Goal: Task Accomplishment & Management: Manage account settings

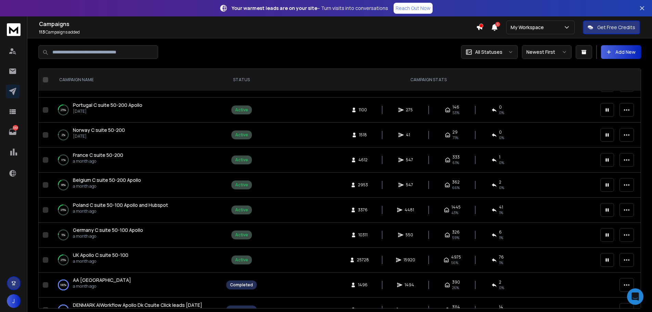
scroll to position [240, 0]
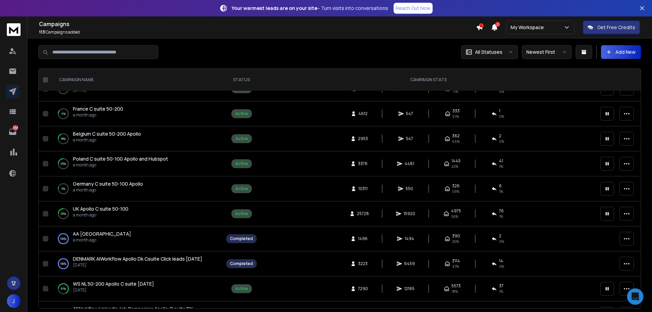
click at [121, 208] on span "UK Apollo C suite 50-100" at bounding box center [100, 208] width 55 height 7
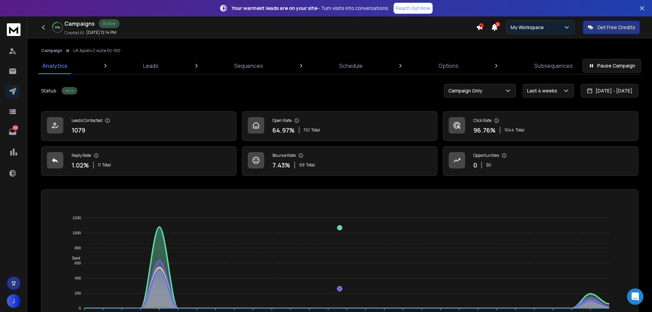
click at [569, 27] on icon "button" at bounding box center [566, 27] width 7 height 7
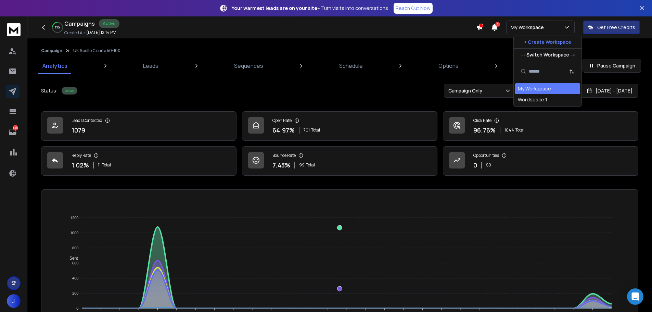
click at [480, 49] on div "Campaign UK Apollo C suite 50-100" at bounding box center [339, 50] width 597 height 5
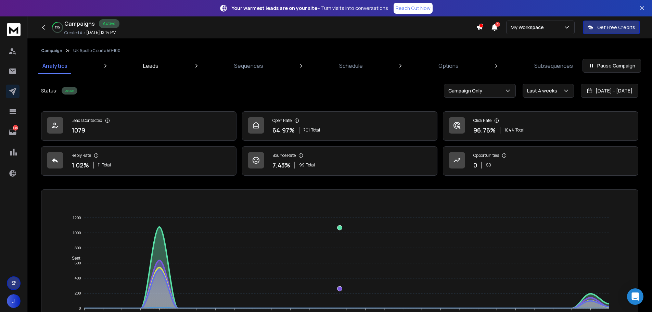
click at [150, 69] on p "Leads" at bounding box center [150, 66] width 15 height 8
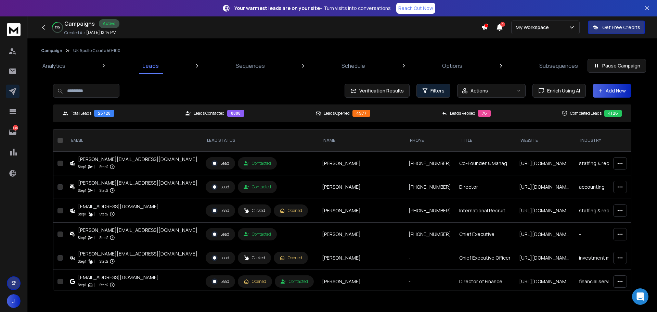
click at [437, 91] on span "Filters" at bounding box center [437, 90] width 14 height 7
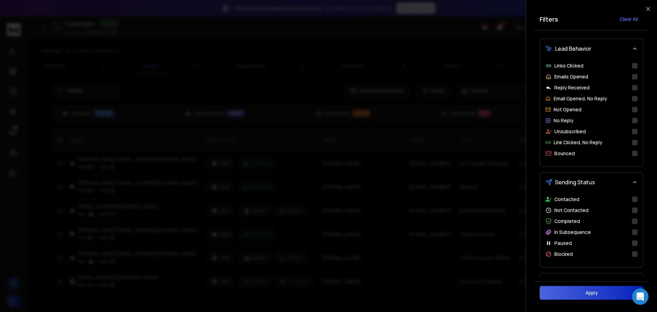
click at [632, 65] on button "Links Clicked" at bounding box center [634, 65] width 5 height 5
click at [584, 293] on button "Apply" at bounding box center [592, 293] width 104 height 14
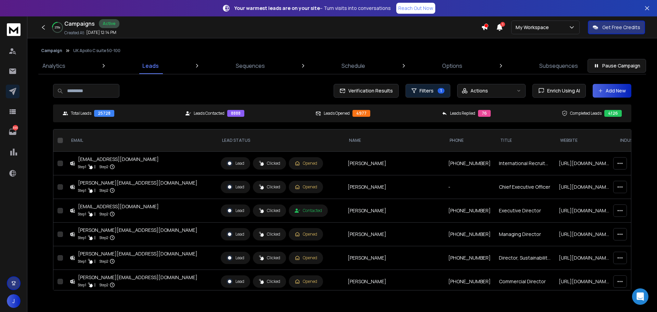
click at [427, 90] on span "Filters" at bounding box center [426, 90] width 14 height 7
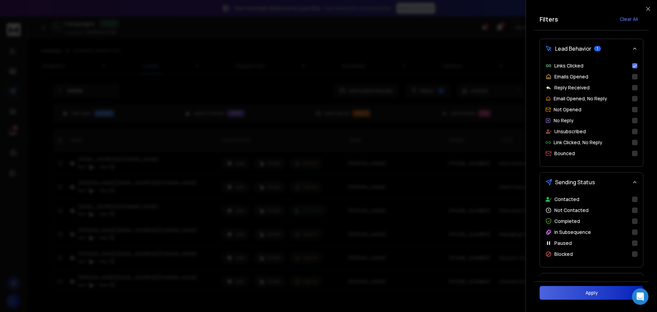
click at [603, 292] on button "Apply" at bounding box center [592, 293] width 104 height 14
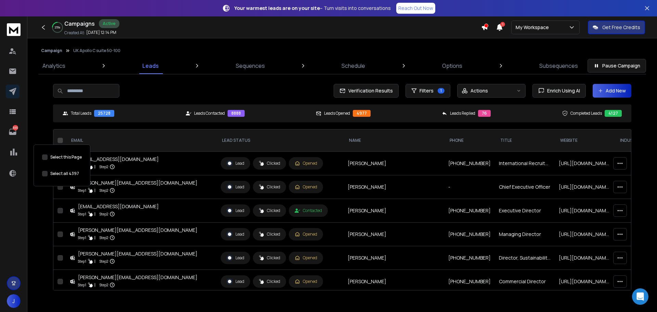
click at [46, 171] on button "Select this Page" at bounding box center [44, 173] width 5 height 5
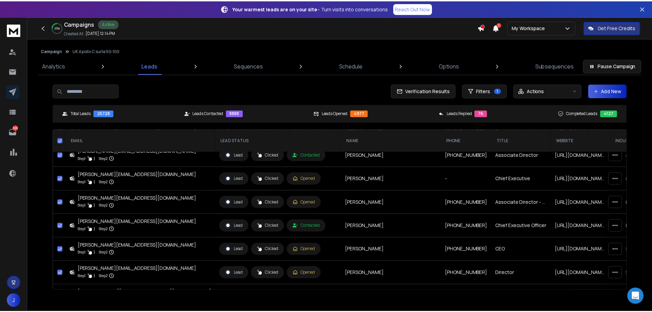
scroll to position [650, 0]
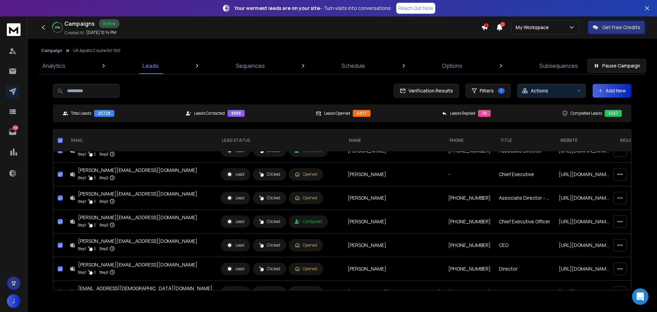
click at [568, 90] on div "Actions" at bounding box center [548, 90] width 52 height 7
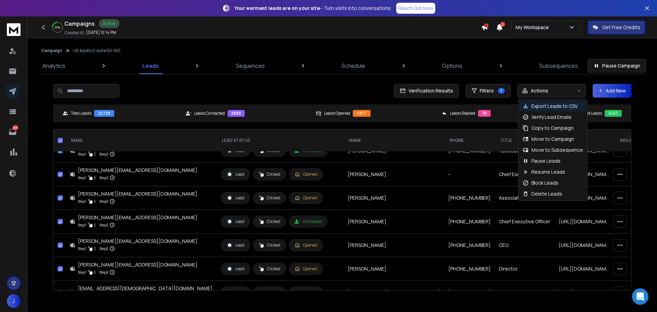
click at [543, 106] on p "Export Leads to CSV" at bounding box center [554, 106] width 46 height 7
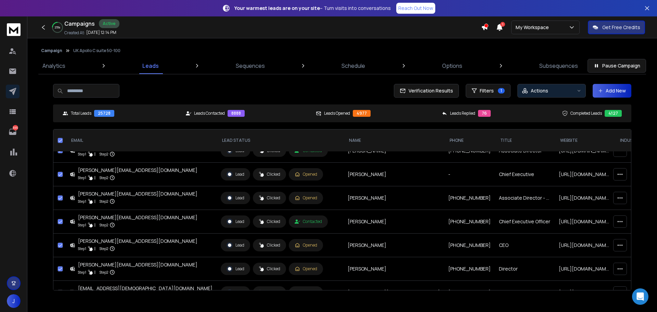
click at [567, 93] on div "Actions" at bounding box center [548, 90] width 52 height 7
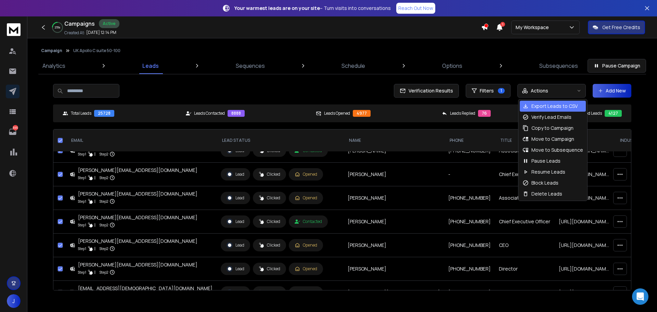
click at [561, 106] on p "Export Leads to CSV" at bounding box center [554, 106] width 46 height 7
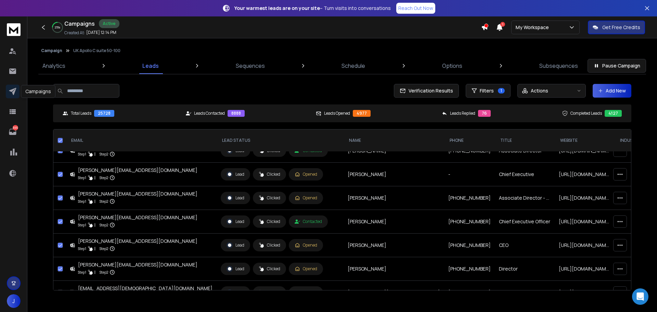
click at [11, 90] on icon at bounding box center [12, 91] width 7 height 7
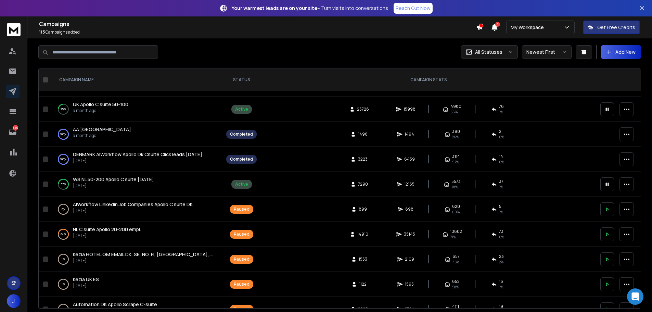
scroll to position [308, 0]
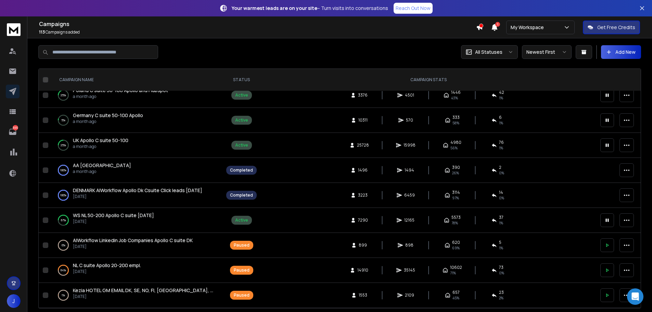
click at [153, 190] on span "DENMARK AIWorkflow Apollo Dk Csuite Click leads [DATE]" at bounding box center [137, 190] width 129 height 7
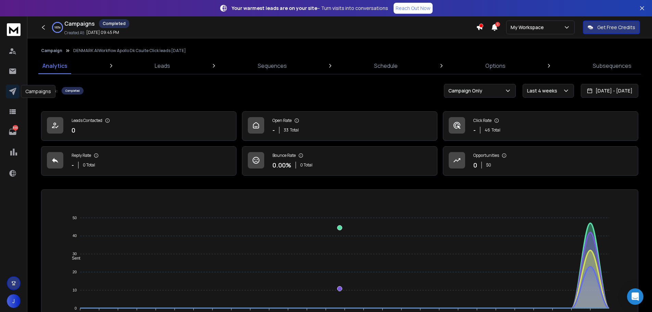
click at [12, 90] on icon at bounding box center [12, 91] width 7 height 7
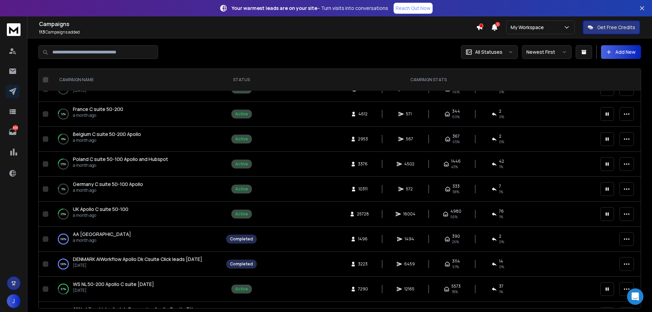
scroll to position [240, 0]
click at [101, 209] on span "UK Apollo C suite 50-100" at bounding box center [100, 208] width 55 height 7
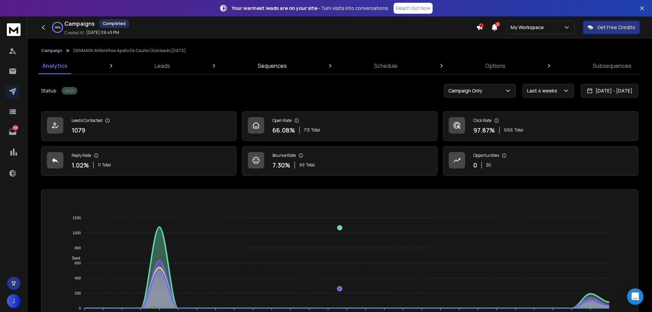
click at [273, 66] on p "Sequences" at bounding box center [272, 66] width 29 height 8
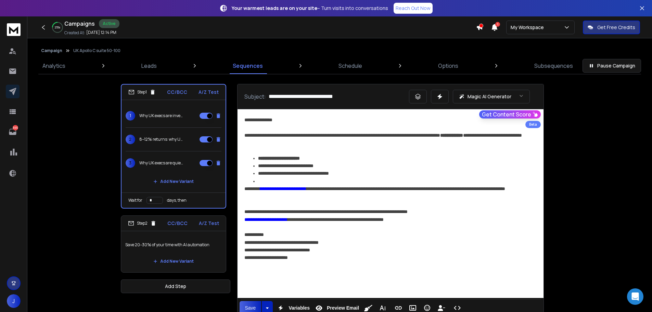
click at [163, 117] on p "Why UK execs are investing here" at bounding box center [161, 115] width 44 height 5
click at [299, 96] on input "**********" at bounding box center [335, 96] width 133 height 8
click at [243, 122] on div "**********" at bounding box center [390, 202] width 306 height 187
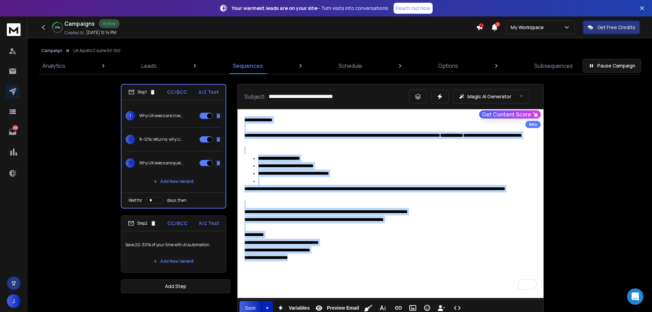
click at [309, 255] on div "**********" at bounding box center [390, 258] width 292 height 8
copy div "**********"
click at [160, 141] on p "8–12% returns: why UK execs are moving south" at bounding box center [161, 139] width 44 height 5
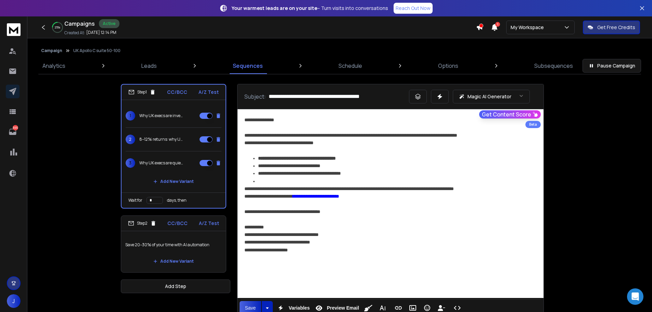
click at [326, 93] on input "**********" at bounding box center [335, 96] width 133 height 8
click at [304, 136] on div "**********" at bounding box center [390, 135] width 292 height 8
click at [245, 136] on div "**********" at bounding box center [390, 135] width 292 height 8
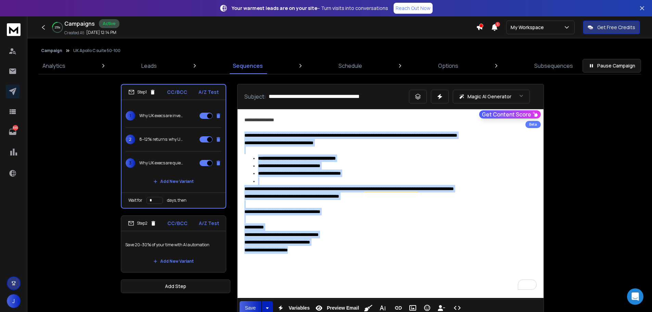
click at [309, 252] on div "**********" at bounding box center [390, 250] width 292 height 8
copy div "**********"
click at [165, 161] on p "Why UK execs are quietly moving their money here" at bounding box center [161, 162] width 44 height 5
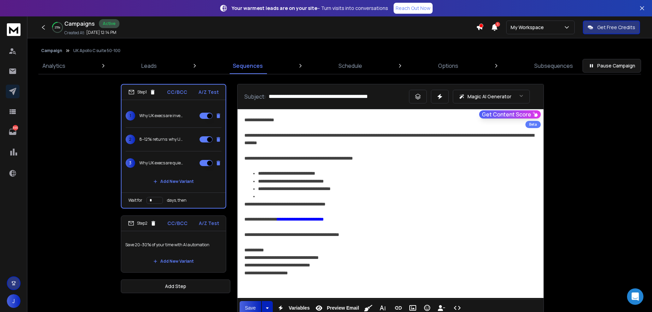
click at [295, 96] on input "**********" at bounding box center [335, 96] width 133 height 8
click at [245, 121] on div "**********" at bounding box center [390, 120] width 292 height 8
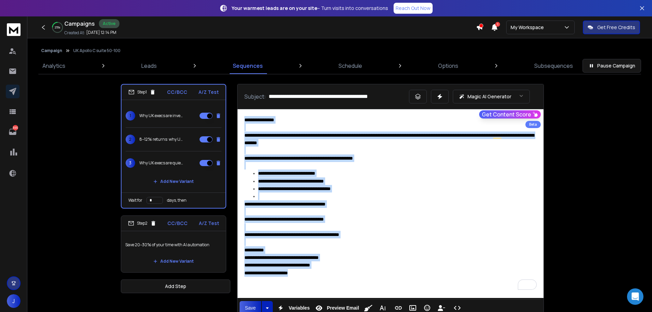
click at [309, 273] on div "**********" at bounding box center [390, 273] width 292 height 8
copy div "**********"
click at [253, 129] on div "To enrich screen reader interactions, please activate Accessibility in Grammarl…" at bounding box center [390, 128] width 292 height 8
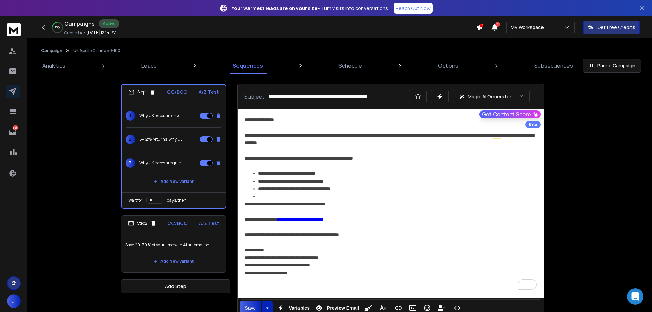
click at [280, 95] on input "**********" at bounding box center [335, 96] width 133 height 8
click at [243, 121] on div "**********" at bounding box center [390, 202] width 306 height 187
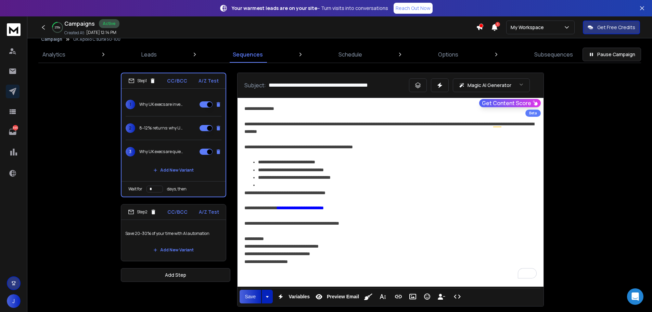
scroll to position [15, 0]
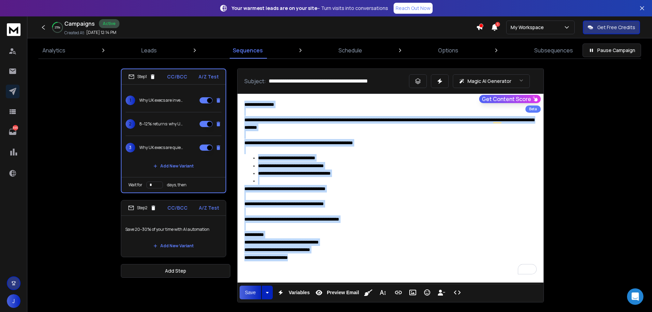
click at [315, 257] on div "**********" at bounding box center [390, 258] width 292 height 8
copy div "**********"
click at [143, 122] on p "8–12% returns: why UK execs are moving south" at bounding box center [161, 123] width 44 height 5
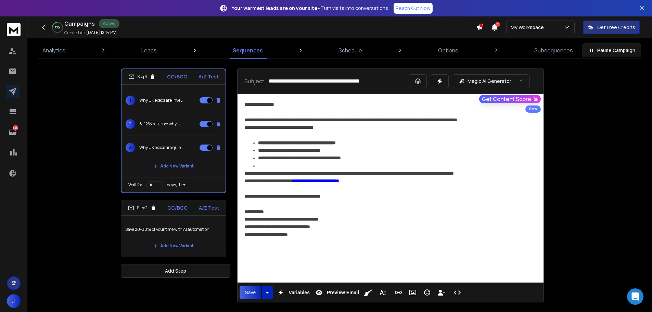
click at [340, 82] on input "**********" at bounding box center [335, 81] width 133 height 8
click at [243, 105] on div "**********" at bounding box center [390, 187] width 306 height 187
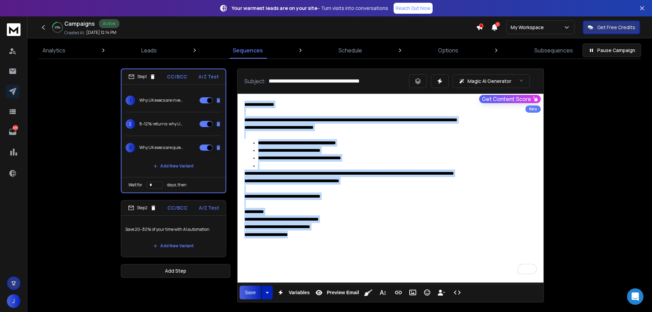
click at [307, 234] on div "**********" at bounding box center [390, 235] width 292 height 8
copy div "**********"
click at [147, 97] on div "1 Why UK execs are investing here" at bounding box center [154, 100] width 57 height 10
type input "**********"
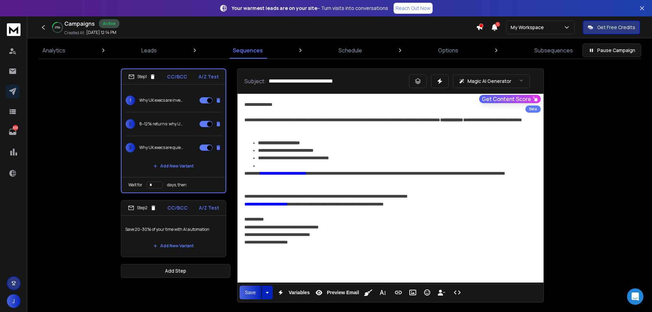
click at [288, 80] on input "**********" at bounding box center [335, 81] width 133 height 8
click at [241, 103] on div "**********" at bounding box center [390, 187] width 306 height 187
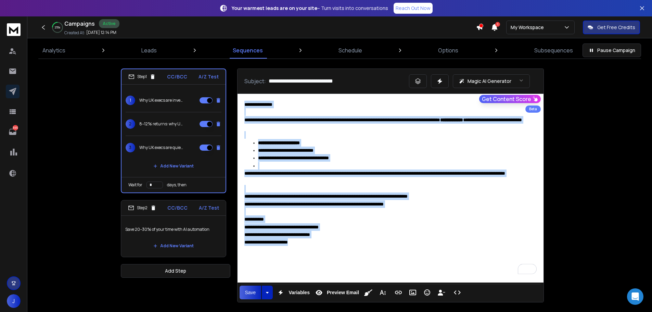
click at [307, 242] on div "**********" at bounding box center [390, 242] width 292 height 8
copy div "**********"
click at [354, 237] on div "**********" at bounding box center [390, 235] width 292 height 8
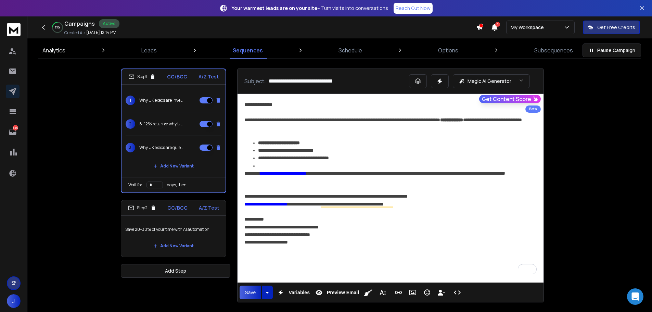
click at [63, 48] on p "Analytics" at bounding box center [53, 50] width 23 height 8
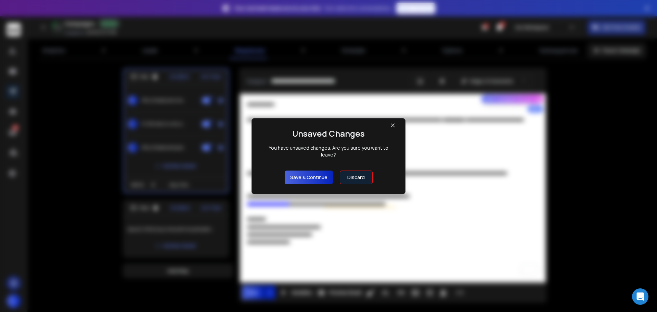
click at [352, 174] on button "Discard" at bounding box center [356, 177] width 33 height 14
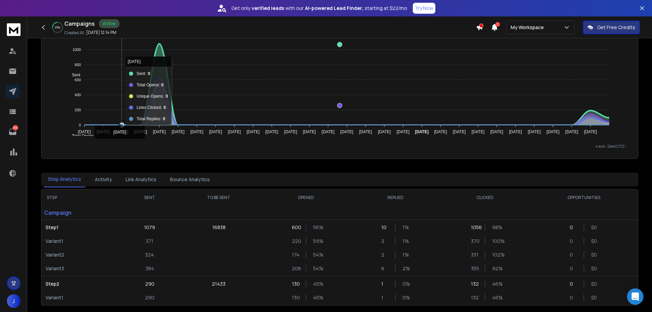
scroll to position [189, 0]
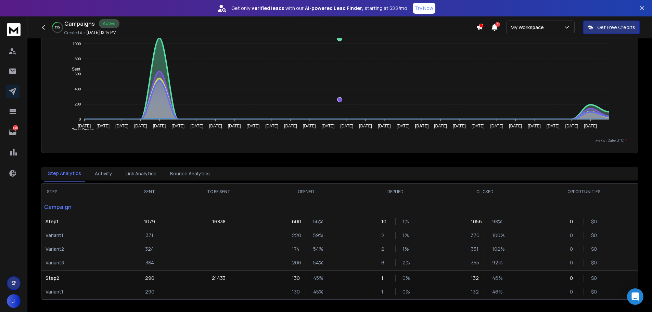
click at [293, 277] on p "130" at bounding box center [295, 277] width 7 height 7
click at [299, 277] on div "130 45 %" at bounding box center [306, 277] width 28 height 7
click at [292, 277] on p "130" at bounding box center [295, 277] width 7 height 7
click at [203, 276] on div "21433" at bounding box center [219, 277] width 76 height 7
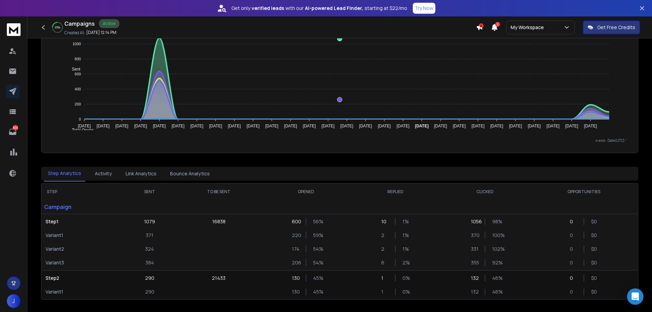
drag, startPoint x: 146, startPoint y: 277, endPoint x: 124, endPoint y: 280, distance: 23.0
click at [146, 277] on p "290" at bounding box center [149, 277] width 9 height 7
click at [55, 277] on p "Step 2" at bounding box center [82, 277] width 73 height 7
click at [105, 174] on button "Activity" at bounding box center [103, 173] width 25 height 15
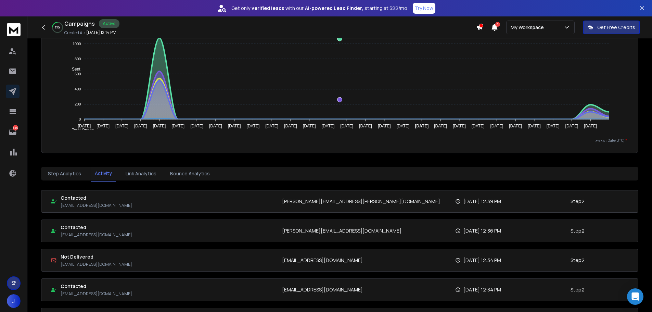
click at [147, 174] on button "Link Analytics" at bounding box center [140, 173] width 39 height 15
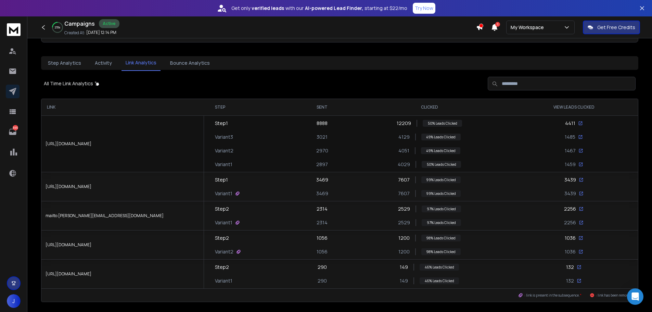
scroll to position [302, 0]
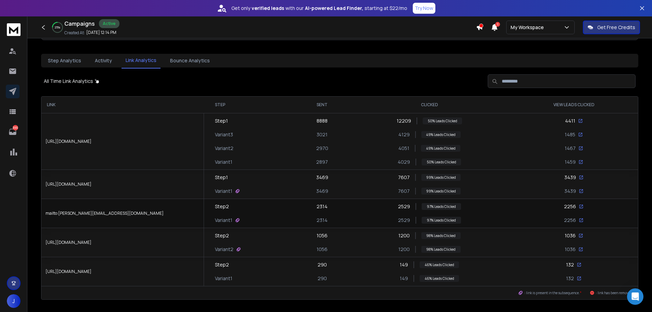
click at [95, 212] on p "mailto:[PERSON_NAME][EMAIL_ADDRESS][DOMAIN_NAME]" at bounding box center [123, 212] width 154 height 5
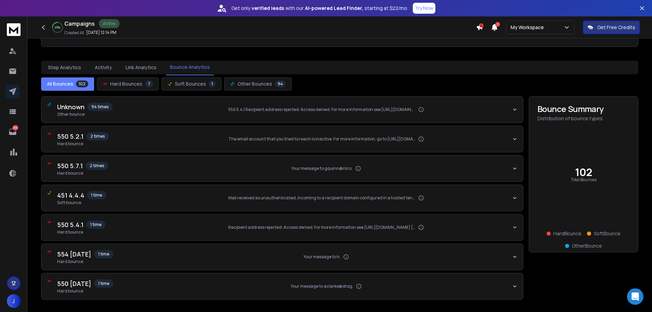
click at [185, 61] on button "Bounce Analytics" at bounding box center [190, 68] width 48 height 16
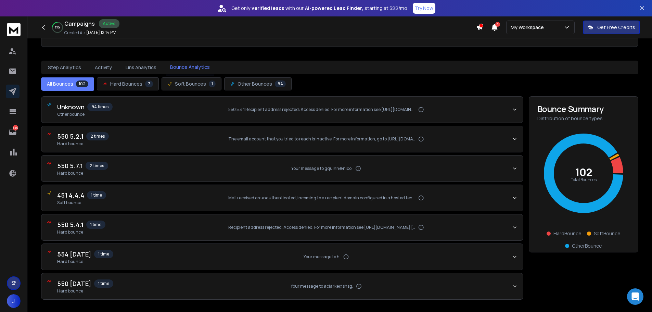
scroll to position [248, 0]
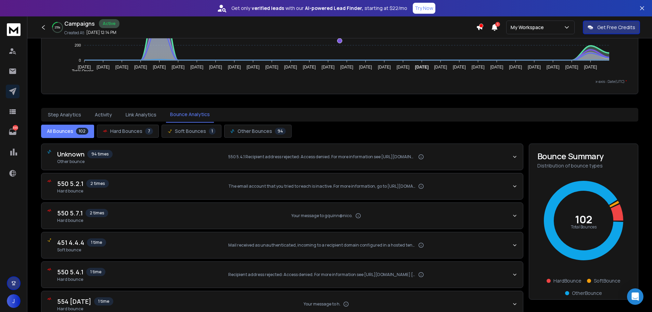
click at [134, 81] on div "Leads Contacted 1079 Open Rate 66.08 % 713 Total Click Rate 97.96 % 1057 Total …" at bounding box center [339, 106] width 597 height 486
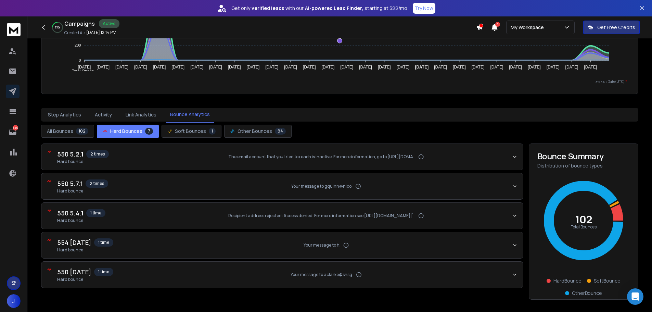
click at [178, 130] on span "Soft Bounces" at bounding box center [190, 131] width 31 height 7
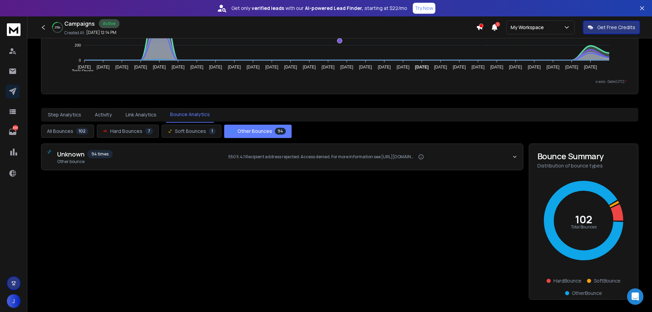
click at [238, 127] on button "Other Bounces 94" at bounding box center [257, 131] width 67 height 13
click at [66, 130] on span "All Bounces" at bounding box center [60, 131] width 26 height 7
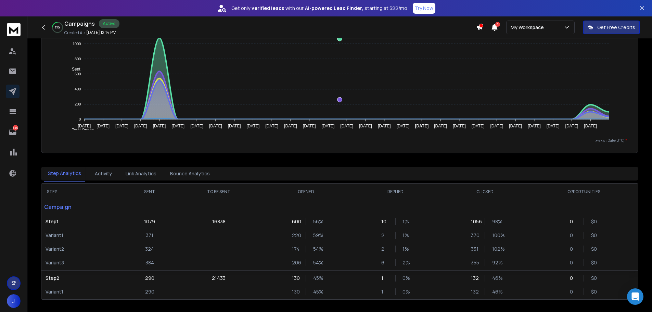
scroll to position [189, 0]
click at [67, 115] on div "Leads Contacted 1079 Open Rate 66.08 % 713 Total Click Rate 97.96 % 1057 Total …" at bounding box center [339, 112] width 597 height 380
click at [43, 28] on icon at bounding box center [43, 27] width 6 height 6
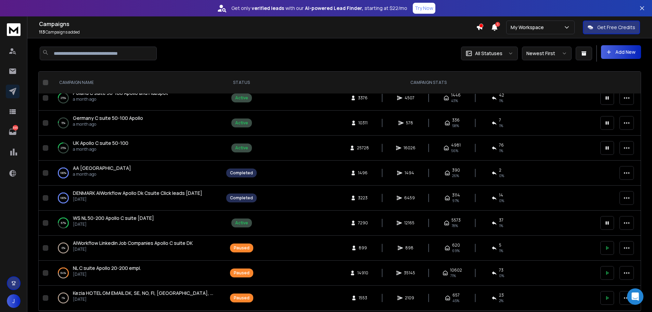
scroll to position [342, 0]
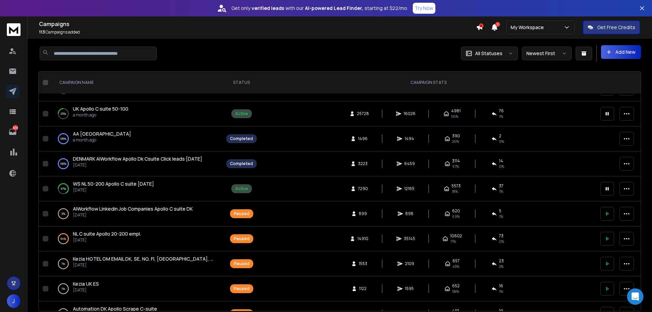
click at [83, 282] on span "Kezia UK ES" at bounding box center [86, 283] width 26 height 7
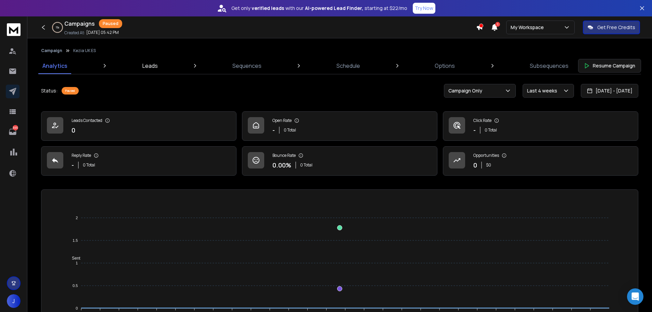
click at [156, 66] on p "Leads" at bounding box center [149, 66] width 15 height 8
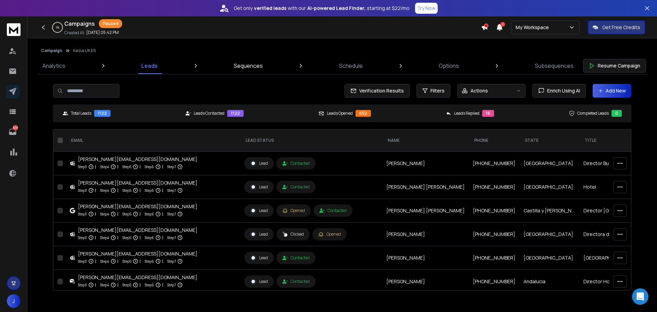
click at [243, 65] on p "Sequences" at bounding box center [248, 66] width 29 height 8
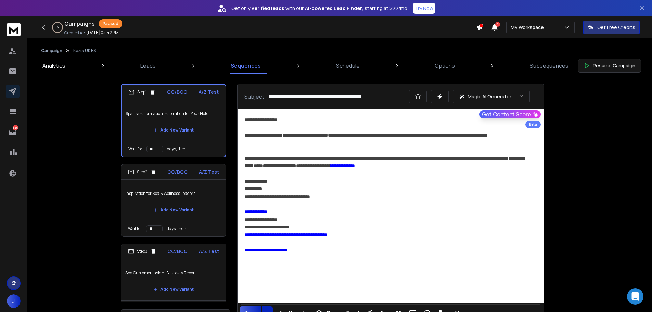
click at [52, 67] on p "Analytics" at bounding box center [53, 66] width 23 height 8
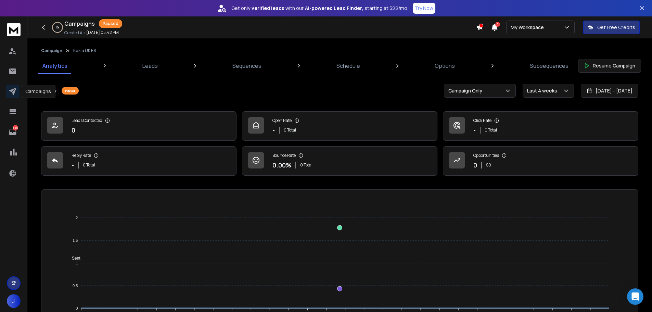
click at [14, 89] on icon at bounding box center [12, 91] width 7 height 7
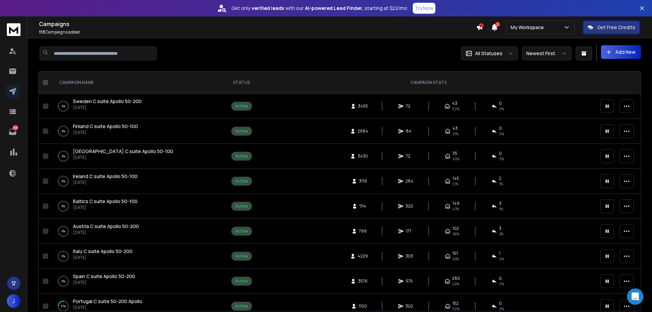
click at [106, 100] on span "Sweden C suite Apollo 50-200" at bounding box center [107, 101] width 69 height 7
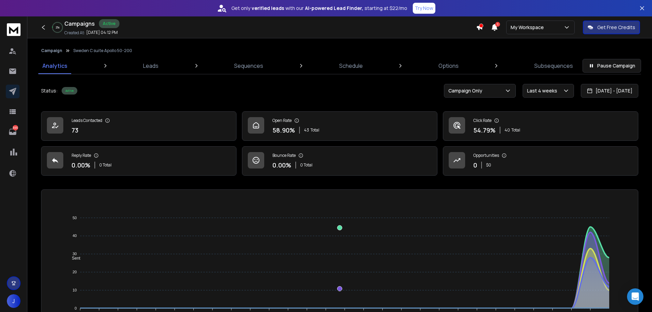
click at [481, 126] on p "54.79 %" at bounding box center [484, 130] width 22 height 10
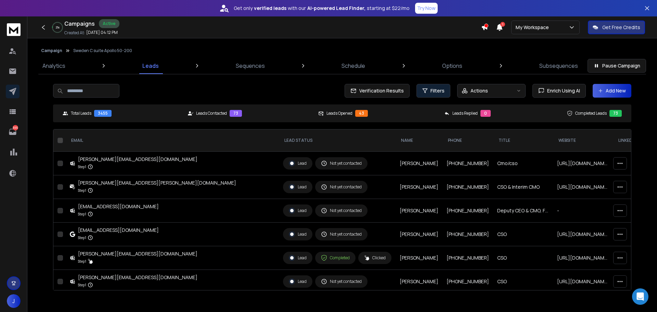
click at [423, 89] on icon "button" at bounding box center [424, 90] width 5 height 5
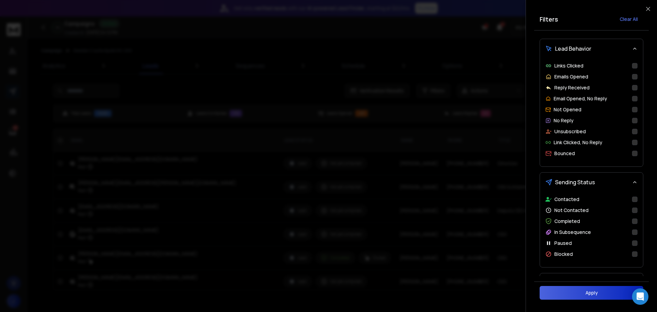
click at [570, 65] on p "Links Clicked" at bounding box center [568, 65] width 29 height 7
click at [632, 65] on button "Links Clicked" at bounding box center [634, 65] width 5 height 5
click at [589, 292] on button "Apply" at bounding box center [592, 293] width 104 height 14
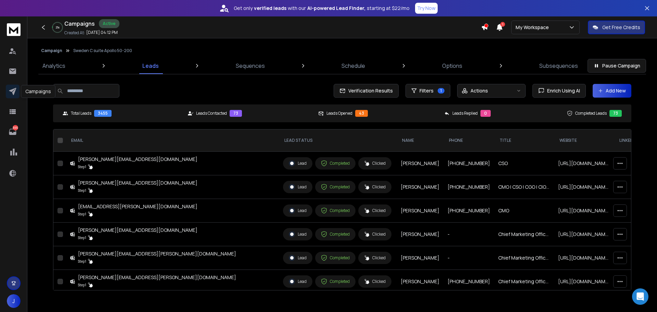
click at [13, 90] on icon at bounding box center [13, 91] width 8 height 8
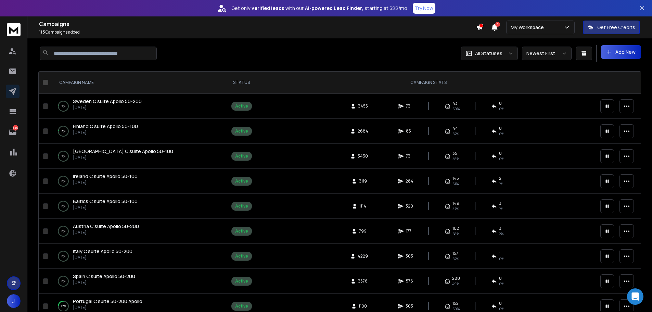
click at [120, 125] on span "Finland C suite Apollo 50-100" at bounding box center [105, 126] width 65 height 7
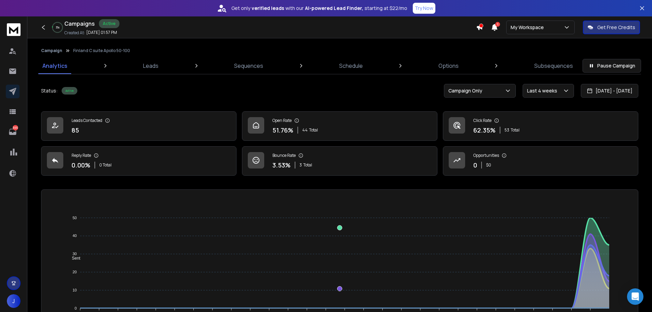
click at [483, 128] on p "62.35 %" at bounding box center [484, 130] width 22 height 10
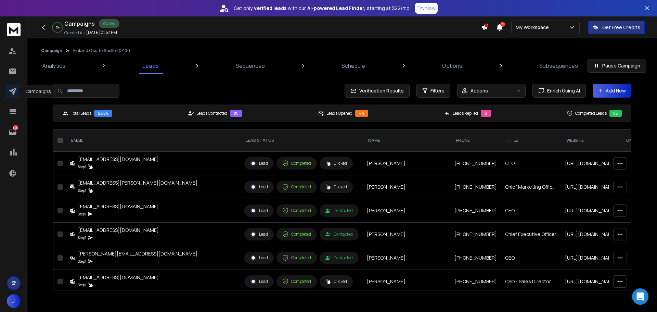
click at [12, 90] on icon at bounding box center [12, 91] width 7 height 7
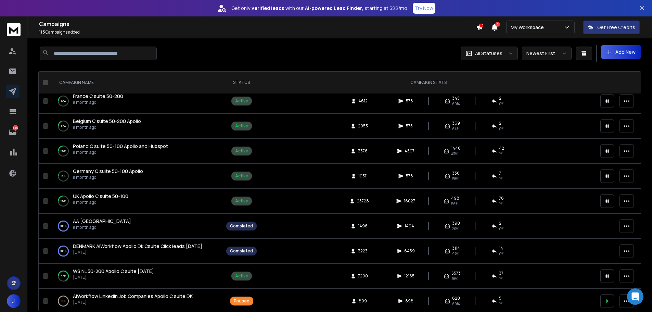
scroll to position [274, 0]
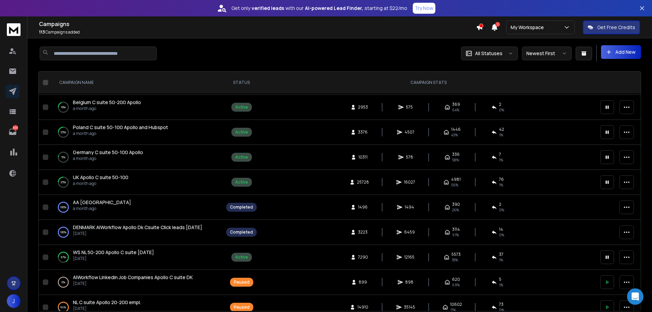
click at [141, 227] on span "DENMARK AIWorkflow Apollo Dk Csuite Click leads [DATE]" at bounding box center [137, 227] width 129 height 7
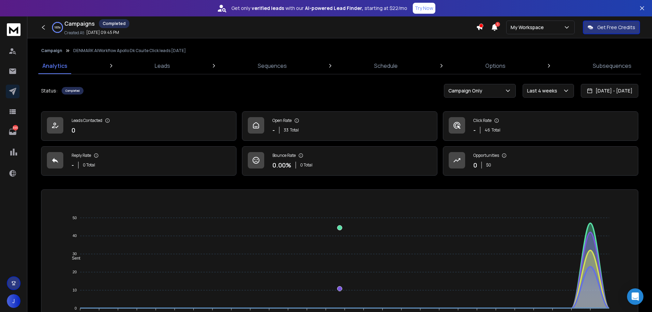
click at [50, 50] on button "Campaign" at bounding box center [51, 50] width 21 height 5
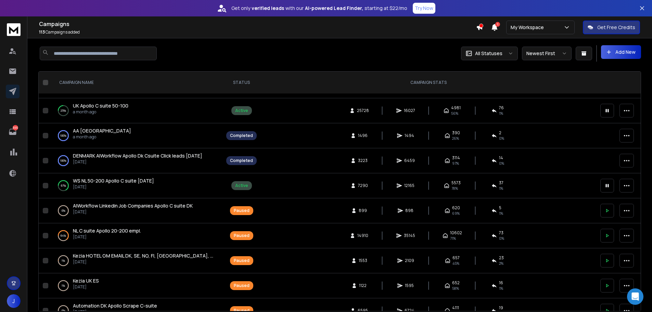
scroll to position [342, 0]
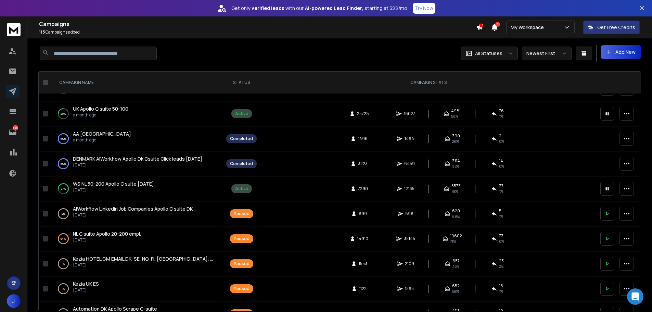
click at [138, 160] on span "DENMARK AIWorkflow Apollo Dk Csuite Click leads [DATE]" at bounding box center [137, 158] width 129 height 7
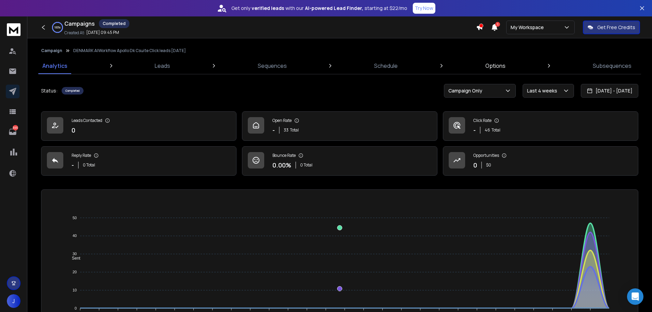
click at [490, 60] on link "Options" at bounding box center [495, 65] width 28 height 16
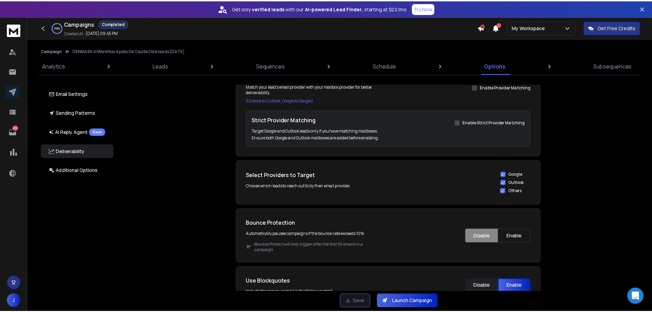
scroll to position [958, 0]
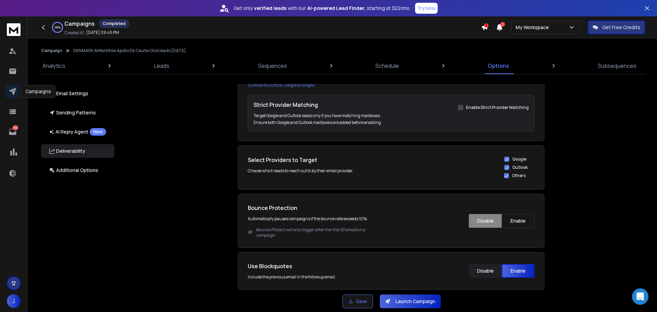
click at [13, 89] on icon at bounding box center [12, 91] width 7 height 7
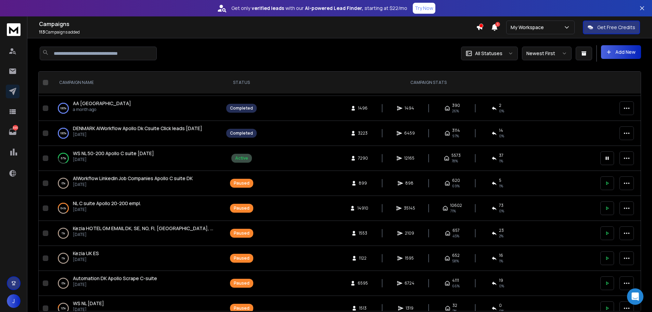
scroll to position [376, 0]
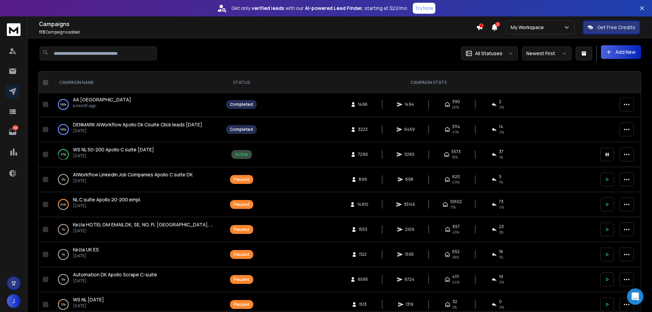
click at [129, 150] on span "WS NL 50-200 Apollo C suite [DATE]" at bounding box center [113, 149] width 81 height 7
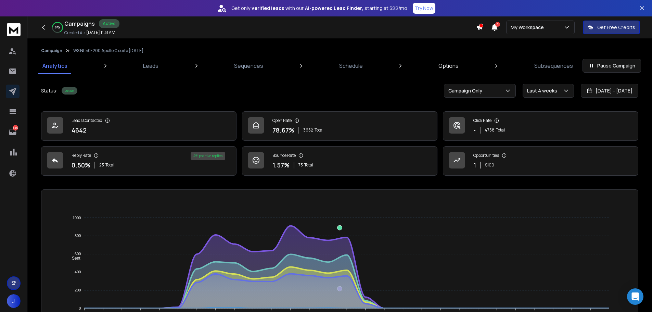
click at [446, 65] on p "Options" at bounding box center [448, 66] width 20 height 8
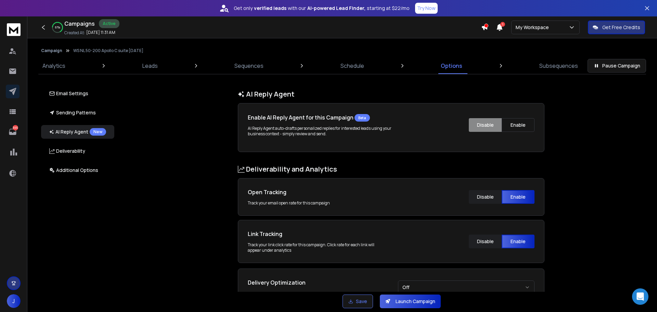
scroll to position [684, 0]
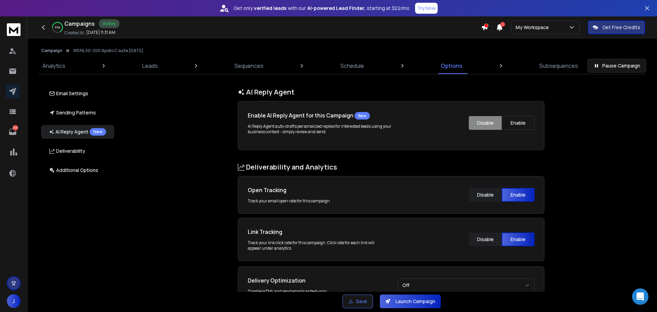
click at [423, 299] on button "Launch Campaign" at bounding box center [410, 301] width 61 height 14
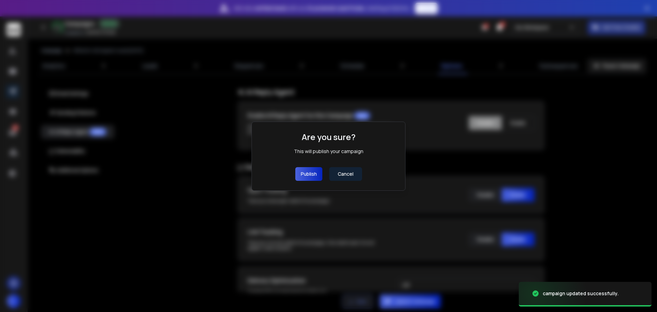
click at [314, 173] on button "Publish" at bounding box center [308, 174] width 27 height 14
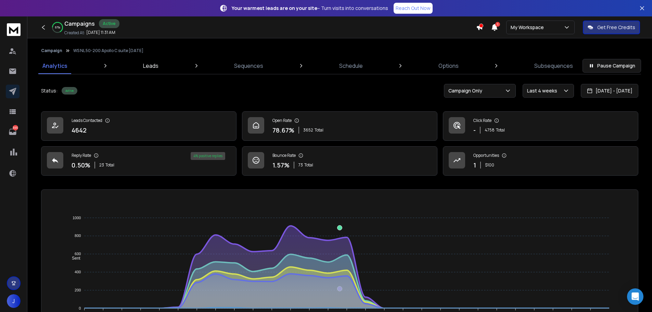
click at [147, 67] on p "Leads" at bounding box center [150, 66] width 15 height 8
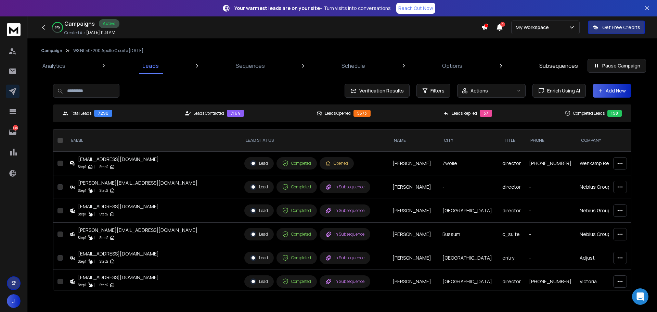
click at [558, 67] on p "Subsequences" at bounding box center [558, 66] width 39 height 8
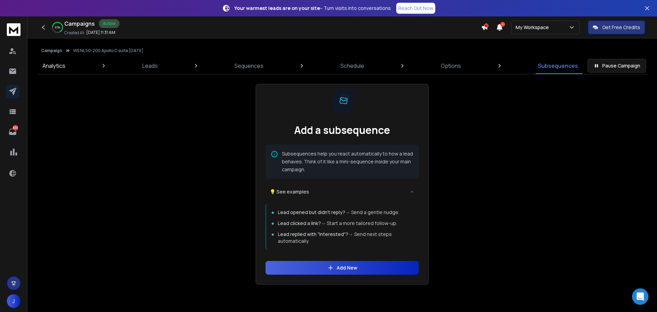
click at [55, 64] on p "Analytics" at bounding box center [53, 66] width 23 height 8
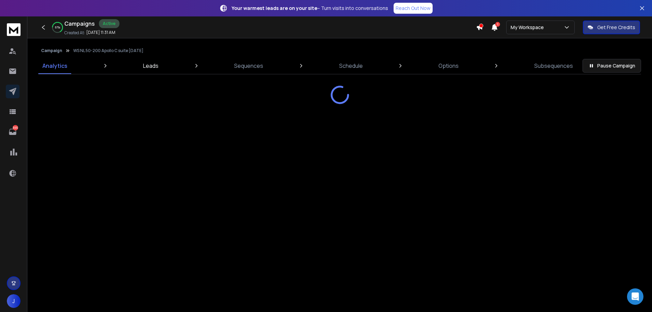
click at [145, 67] on p "Leads" at bounding box center [150, 66] width 15 height 8
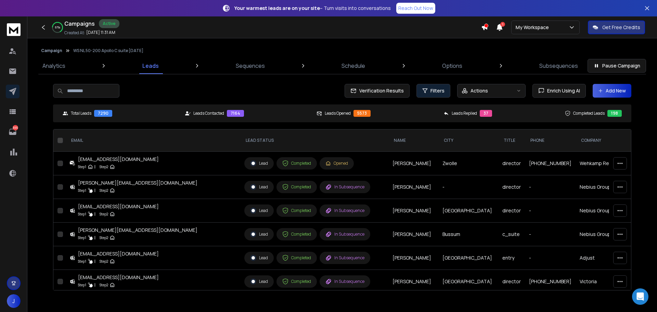
click at [438, 90] on span "Filters" at bounding box center [437, 90] width 14 height 7
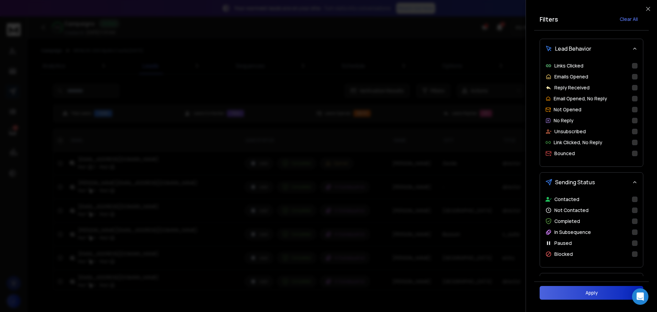
click at [632, 64] on button "Links Clicked" at bounding box center [634, 65] width 5 height 5
click at [608, 293] on button "Apply" at bounding box center [592, 293] width 104 height 14
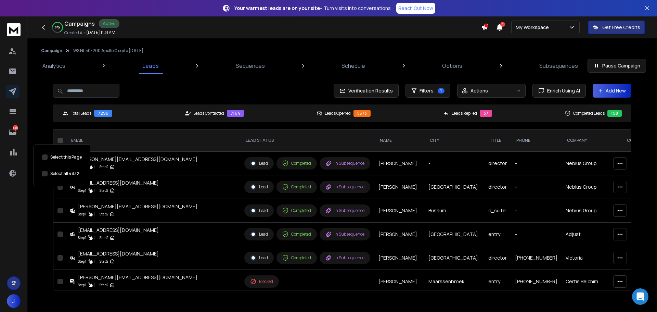
click at [46, 171] on button "Select this Page" at bounding box center [44, 173] width 5 height 5
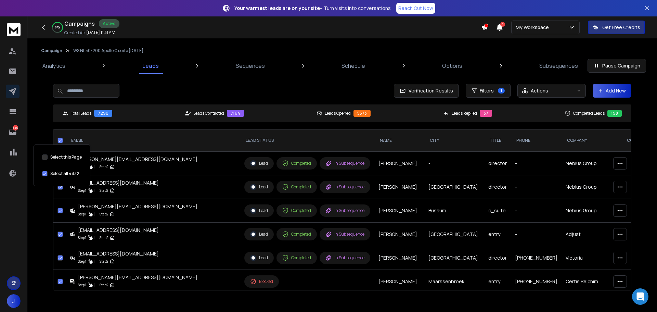
click at [60, 139] on button "Select this Page" at bounding box center [59, 140] width 5 height 5
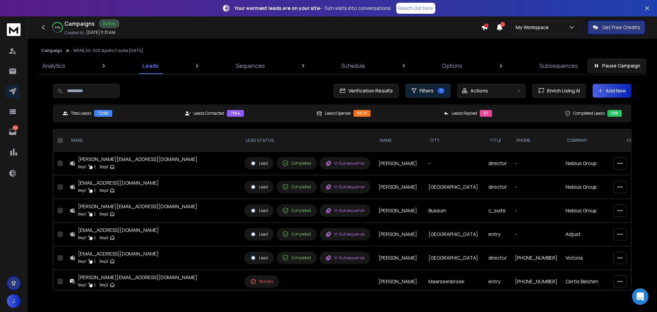
click at [431, 91] on span "Filters" at bounding box center [426, 90] width 14 height 7
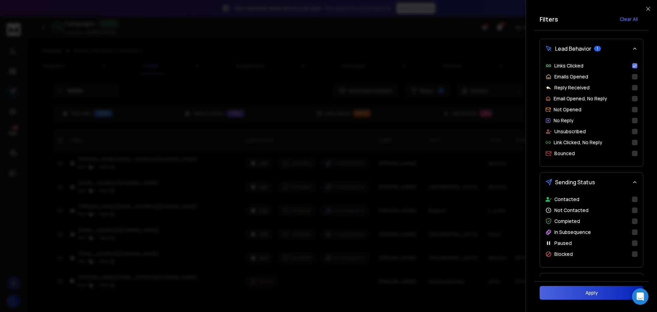
click at [632, 65] on button "Links Clicked" at bounding box center [634, 65] width 5 height 5
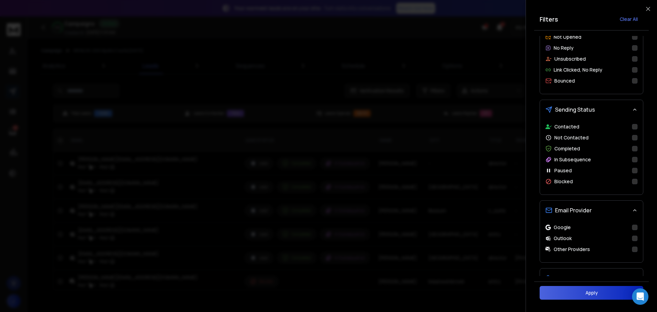
scroll to position [63, 0]
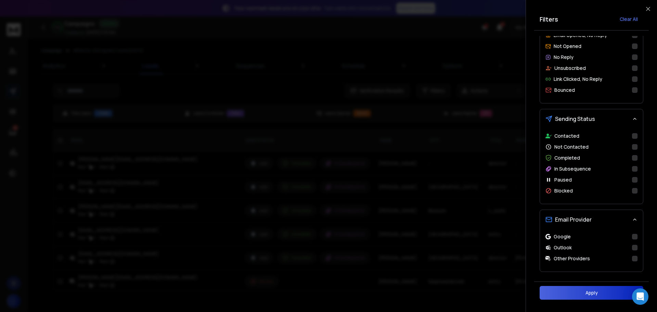
click at [632, 192] on button "Blocked" at bounding box center [634, 190] width 5 height 5
click at [612, 292] on button "Apply" at bounding box center [592, 293] width 104 height 14
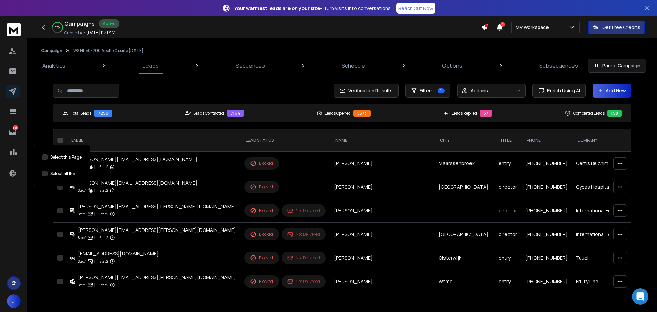
click at [44, 173] on button "Select this Page" at bounding box center [44, 173] width 5 height 5
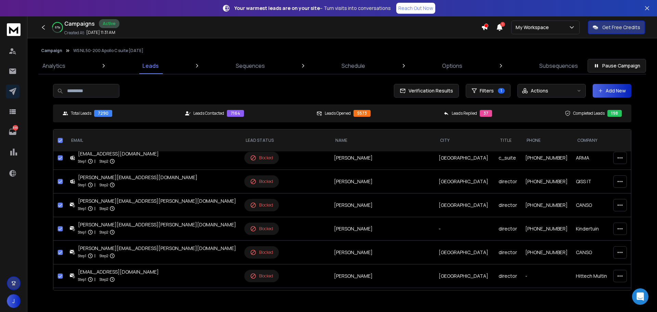
scroll to position [1052, 0]
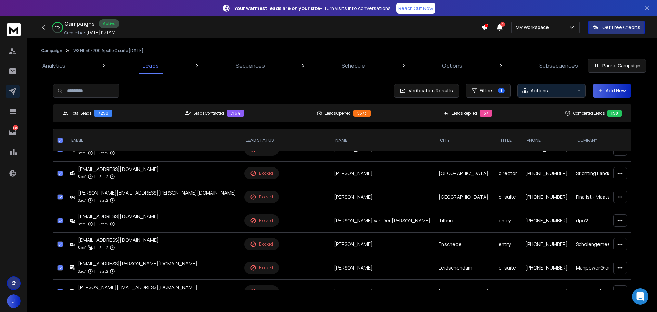
click at [549, 89] on div "Actions" at bounding box center [548, 90] width 52 height 7
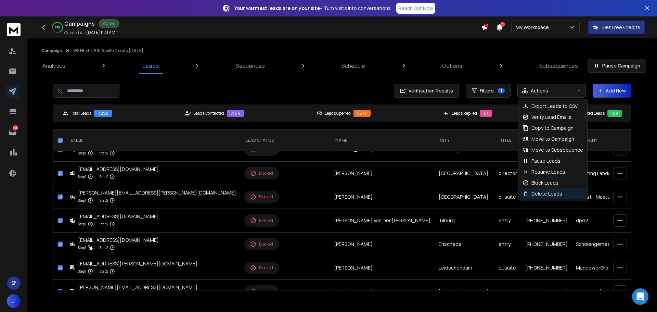
click at [540, 195] on p "Delete Leads" at bounding box center [546, 193] width 31 height 7
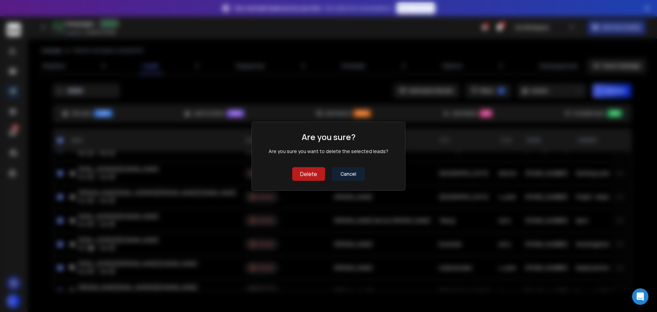
click at [308, 174] on button "Delete" at bounding box center [308, 174] width 33 height 14
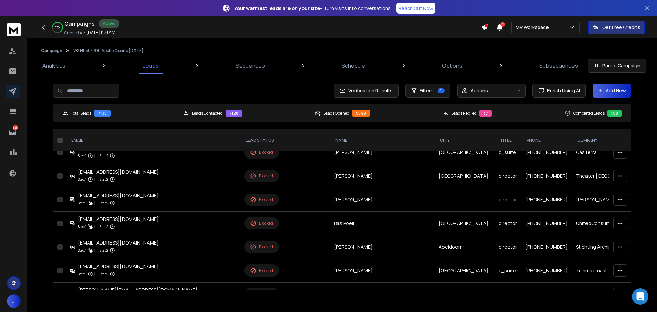
scroll to position [505, 0]
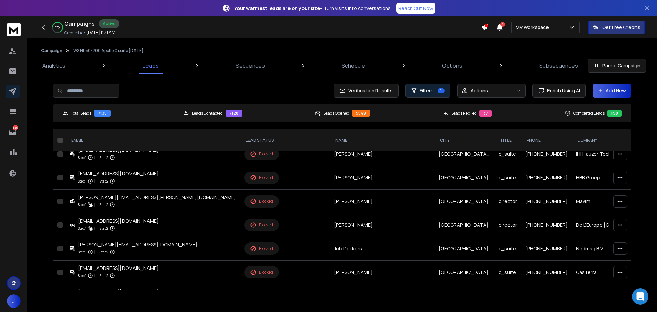
click at [433, 89] on span "Filters" at bounding box center [426, 90] width 14 height 7
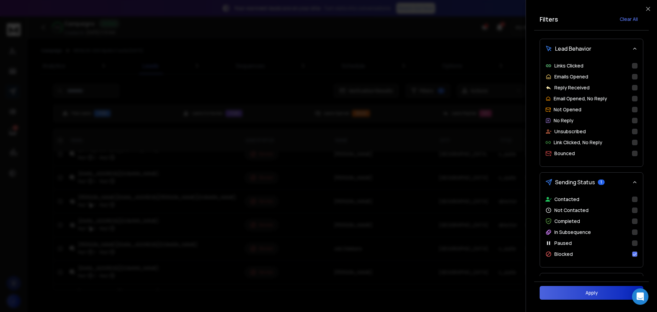
scroll to position [34, 0]
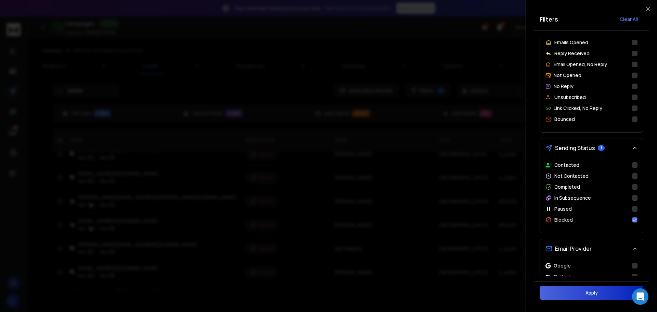
click at [632, 218] on button "Blocked" at bounding box center [634, 219] width 5 height 5
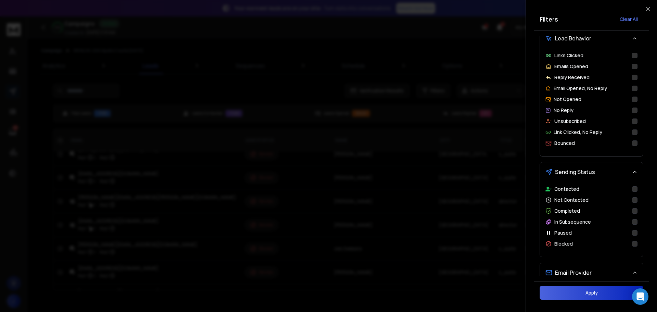
scroll to position [0, 0]
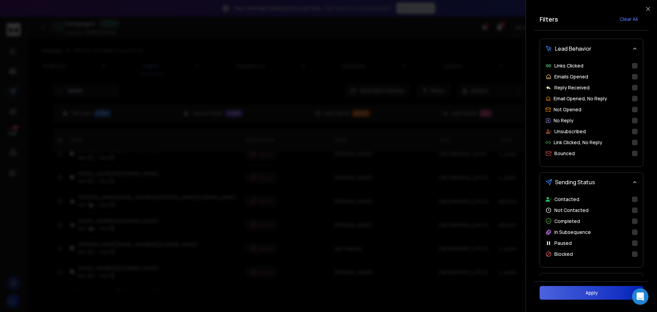
click at [632, 65] on button "Links Clicked" at bounding box center [634, 65] width 5 height 5
click at [595, 292] on button "Apply" at bounding box center [592, 293] width 104 height 14
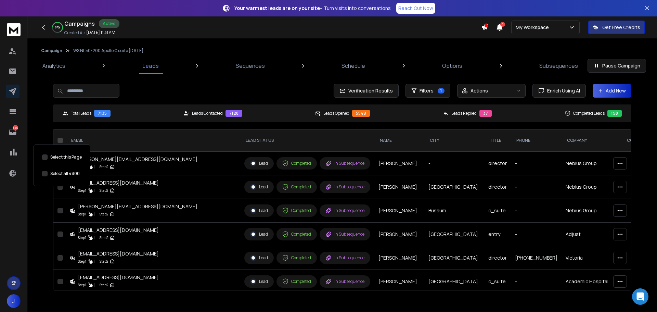
click at [44, 172] on button "Select this Page" at bounding box center [44, 173] width 5 height 5
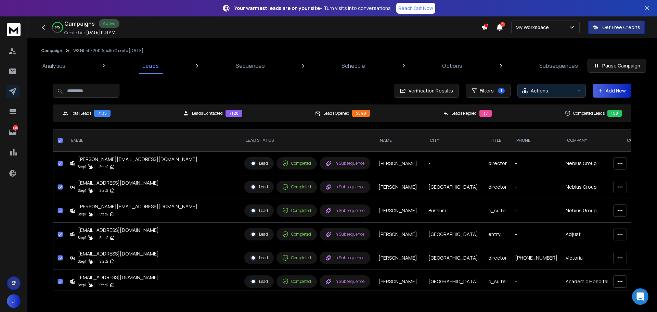
click at [552, 92] on div "Actions" at bounding box center [548, 90] width 52 height 7
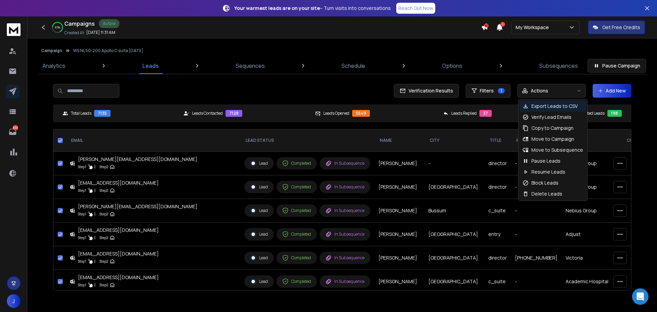
click at [554, 104] on p "Export Leads to CSV" at bounding box center [554, 106] width 46 height 7
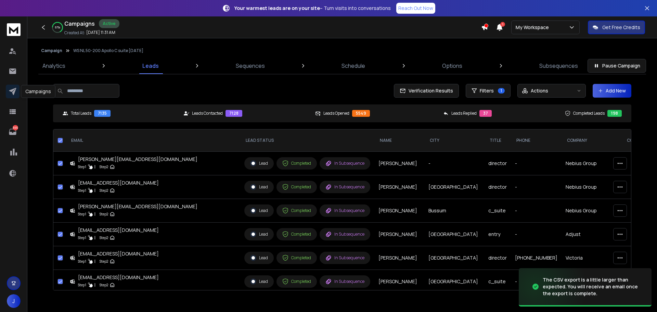
click at [11, 92] on icon at bounding box center [12, 91] width 7 height 7
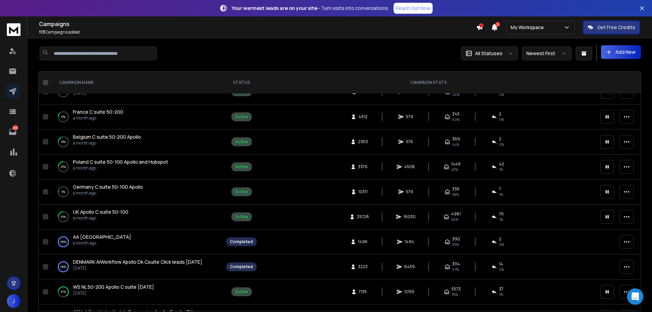
scroll to position [240, 0]
click at [115, 211] on span "UK Apollo C suite 50-100" at bounding box center [100, 211] width 55 height 7
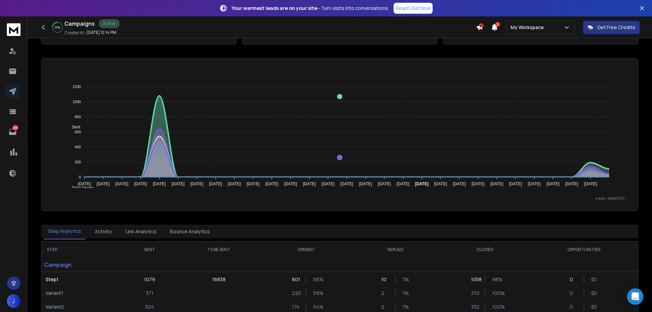
scroll to position [189, 0]
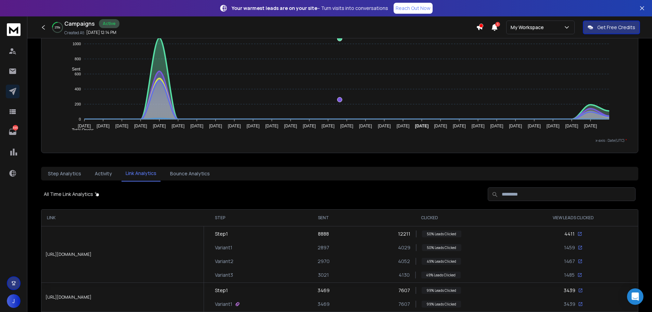
click at [136, 171] on button "Link Analytics" at bounding box center [140, 174] width 39 height 16
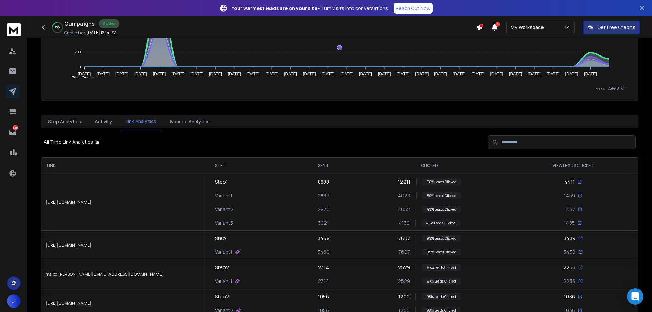
scroll to position [257, 0]
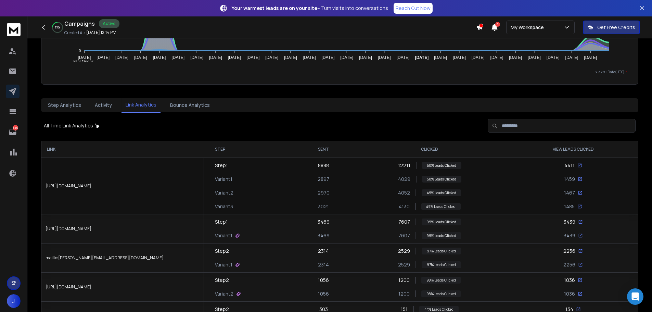
drag, startPoint x: 42, startPoint y: 183, endPoint x: 128, endPoint y: 191, distance: 86.2
click at [128, 191] on td "[URL][DOMAIN_NAME]" at bounding box center [122, 185] width 163 height 56
copy p "[URL][DOMAIN_NAME]"
click at [170, 228] on p "[URL][DOMAIN_NAME]" at bounding box center [123, 228] width 154 height 5
drag, startPoint x: 170, startPoint y: 228, endPoint x: 43, endPoint y: 230, distance: 127.3
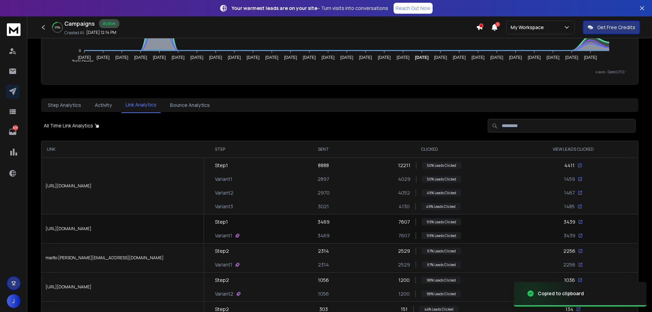
click at [43, 230] on td "[URL][DOMAIN_NAME]" at bounding box center [122, 228] width 163 height 29
copy p "[URL][DOMAIN_NAME]"
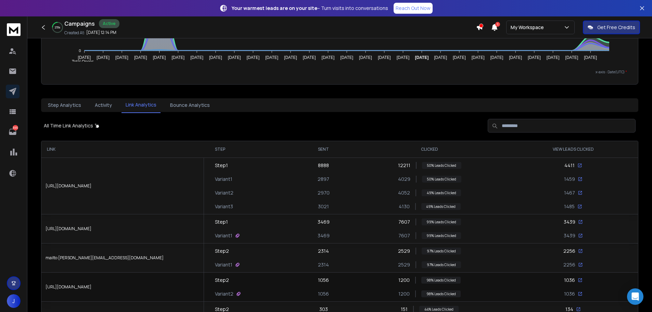
drag, startPoint x: 180, startPoint y: 287, endPoint x: 43, endPoint y: 293, distance: 137.3
click at [43, 293] on td "[URL][DOMAIN_NAME]" at bounding box center [122, 286] width 163 height 29
copy p "[URL][DOMAIN_NAME]"
drag, startPoint x: 117, startPoint y: 262, endPoint x: 59, endPoint y: 259, distance: 58.6
click at [59, 259] on td "mailto:[PERSON_NAME][EMAIL_ADDRESS][DOMAIN_NAME]" at bounding box center [122, 257] width 163 height 29
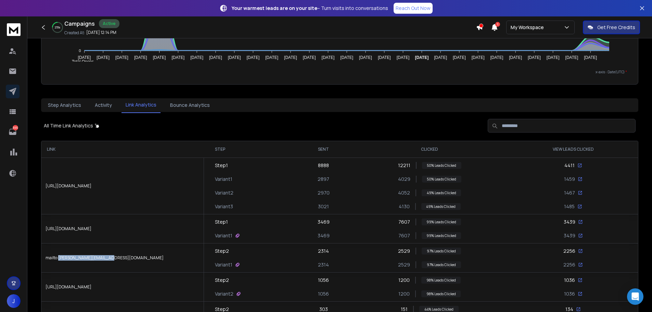
copy p "assel@gr8realestate.es"
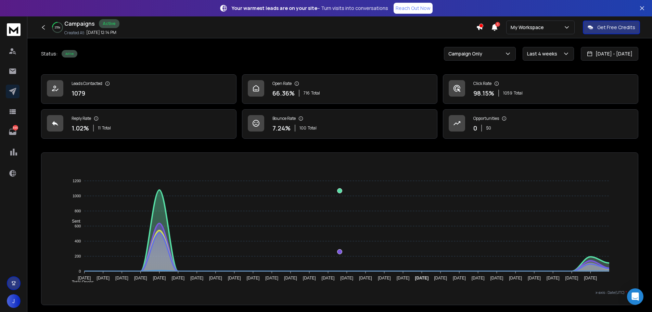
scroll to position [0, 0]
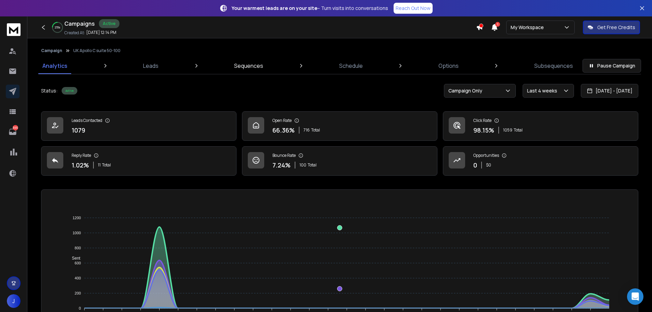
click at [244, 66] on p "Sequences" at bounding box center [248, 66] width 29 height 8
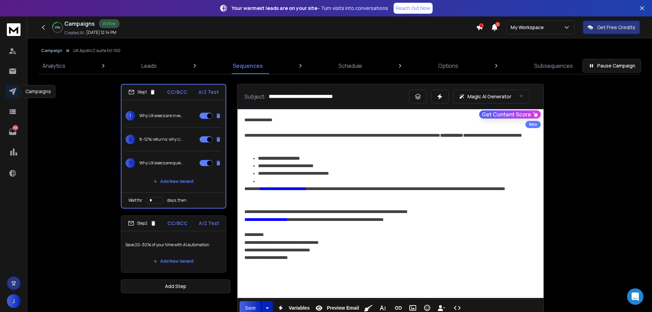
click at [15, 91] on icon at bounding box center [13, 91] width 8 height 8
